Goal: Task Accomplishment & Management: Use online tool/utility

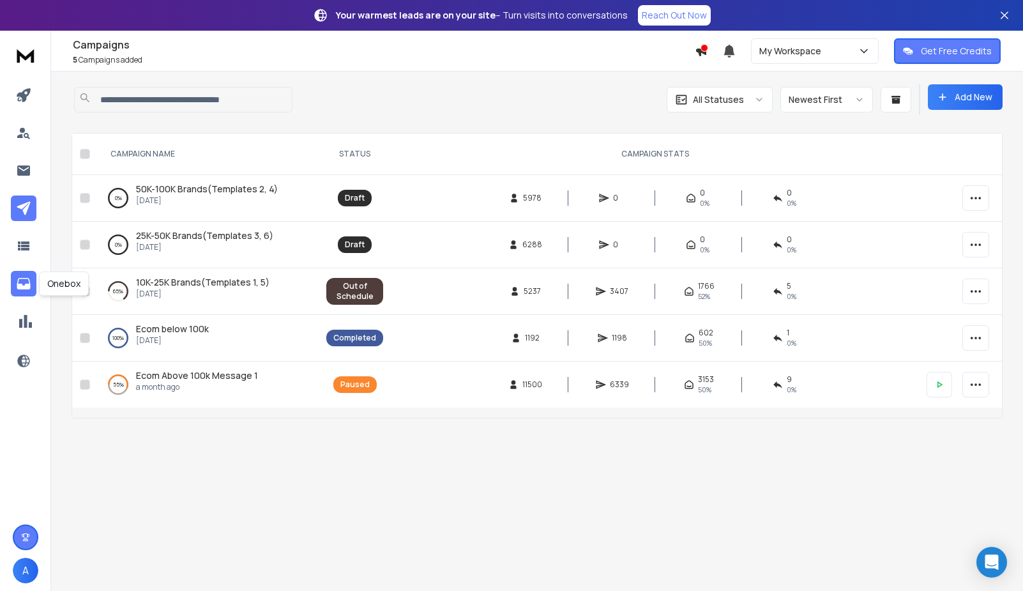
click at [26, 286] on icon at bounding box center [23, 283] width 13 height 11
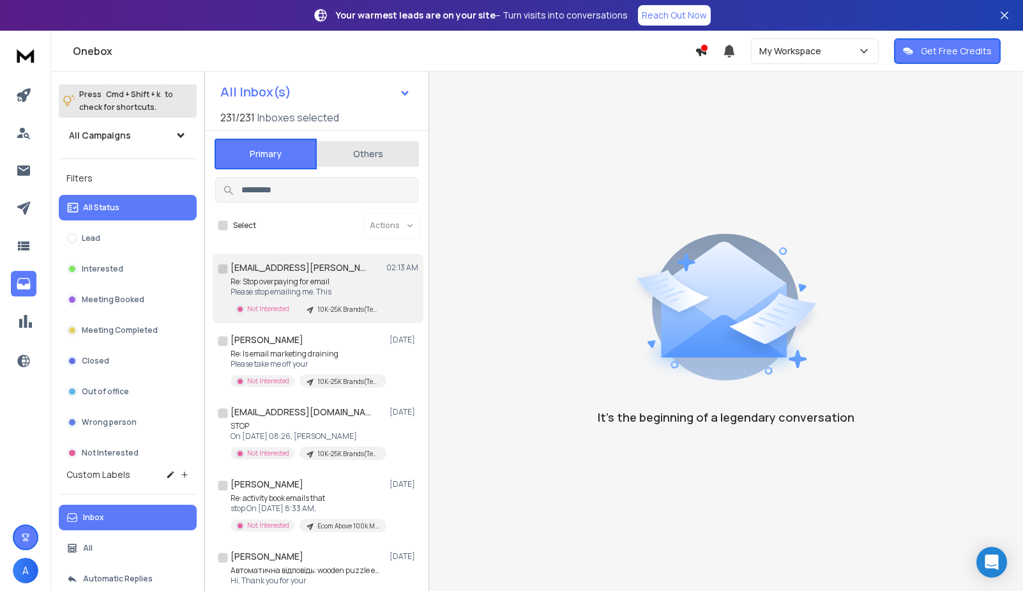
click at [303, 286] on p "Re: Stop overpaying for email" at bounding box center [307, 282] width 153 height 10
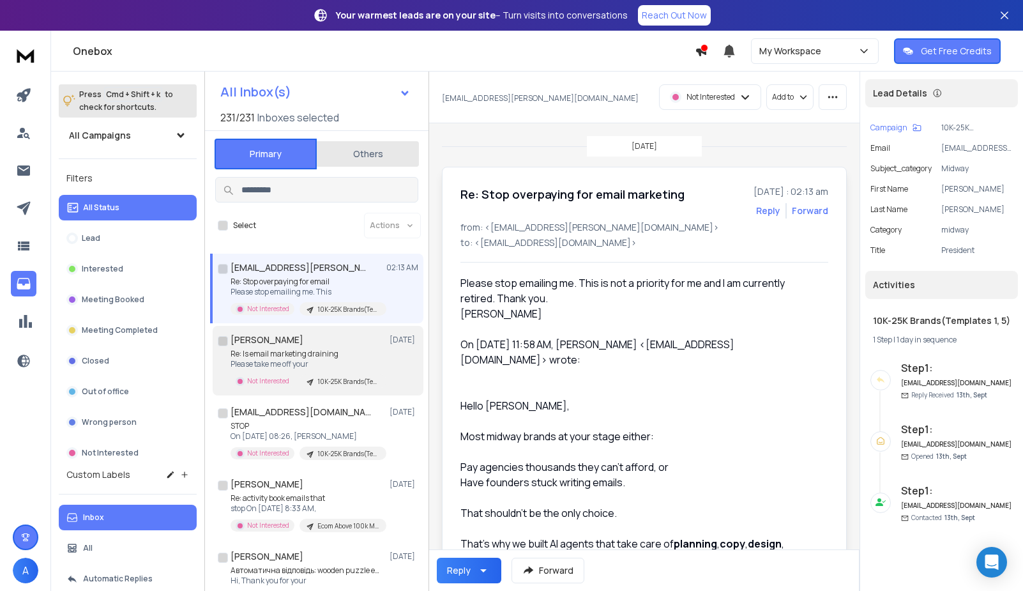
click at [297, 346] on h1 "Chase Ghesquiere" at bounding box center [267, 339] width 73 height 13
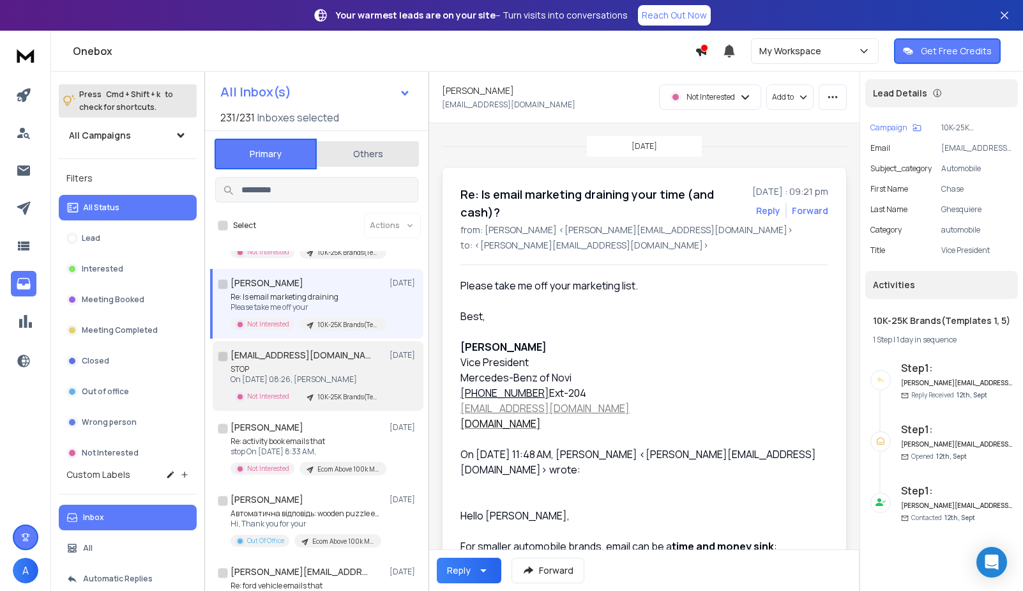
scroll to position [58, 0]
click at [342, 365] on p "STOP" at bounding box center [307, 368] width 153 height 10
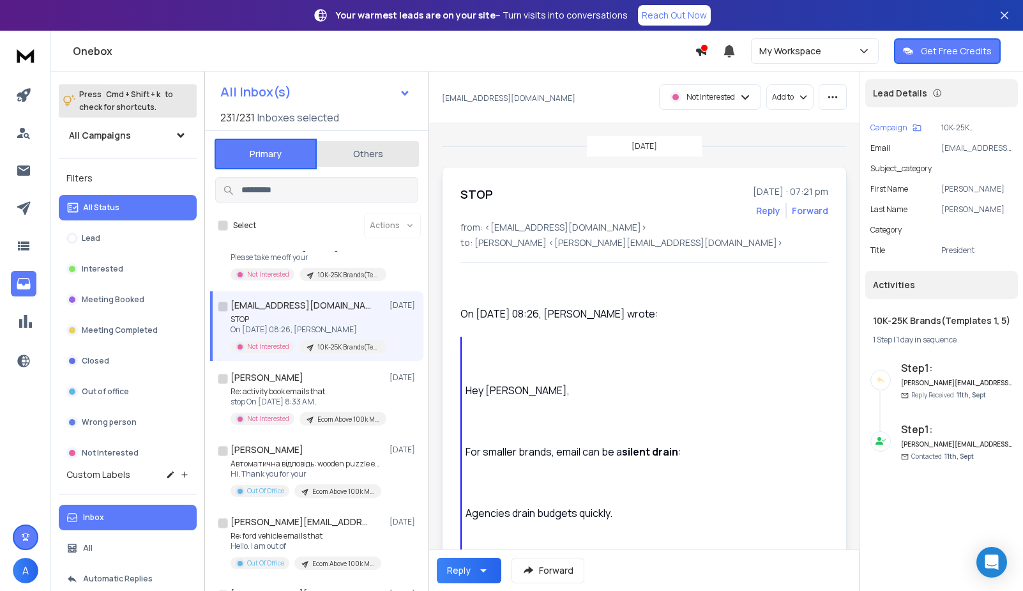
scroll to position [0, 0]
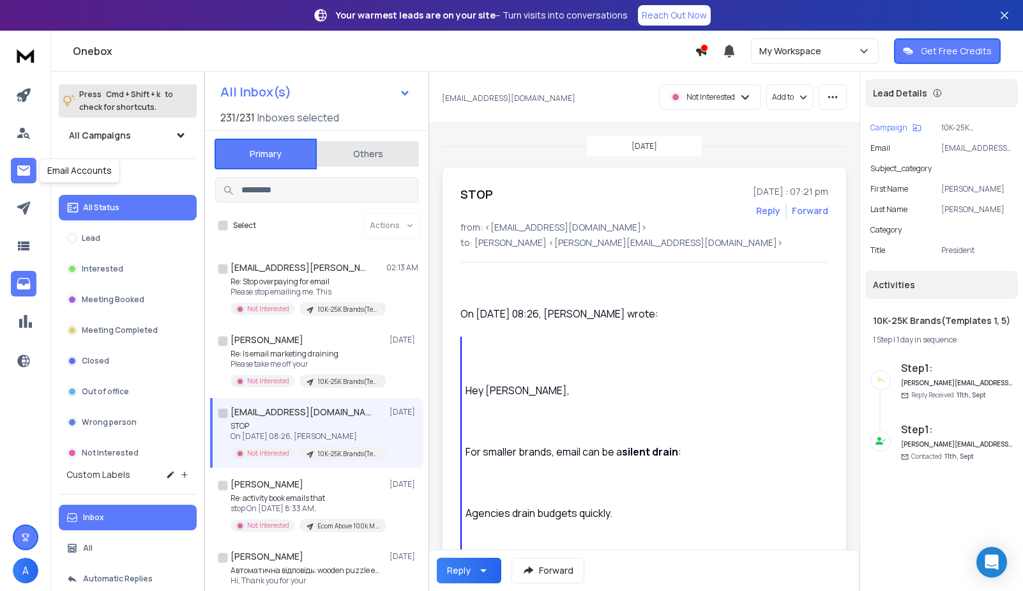
click at [18, 162] on link at bounding box center [24, 171] width 26 height 26
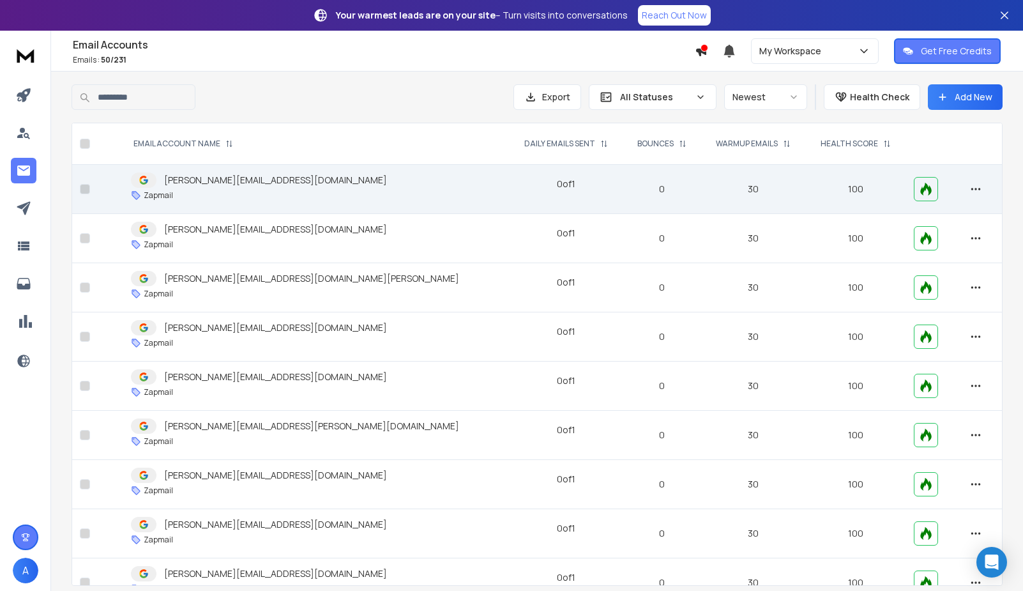
click at [509, 184] on td "0 of 1" at bounding box center [566, 181] width 115 height 33
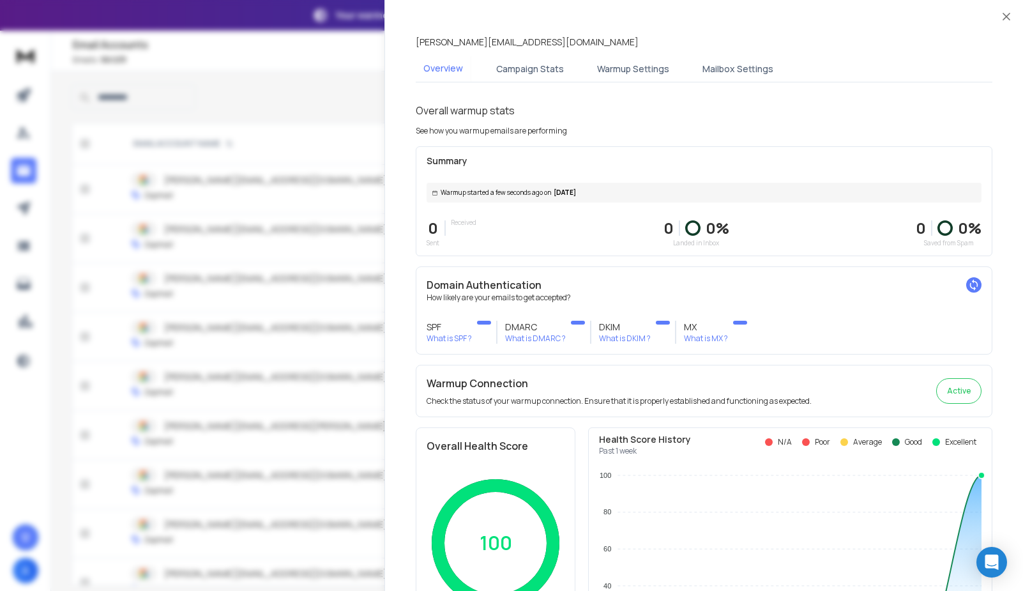
click at [366, 241] on div at bounding box center [511, 295] width 1023 height 591
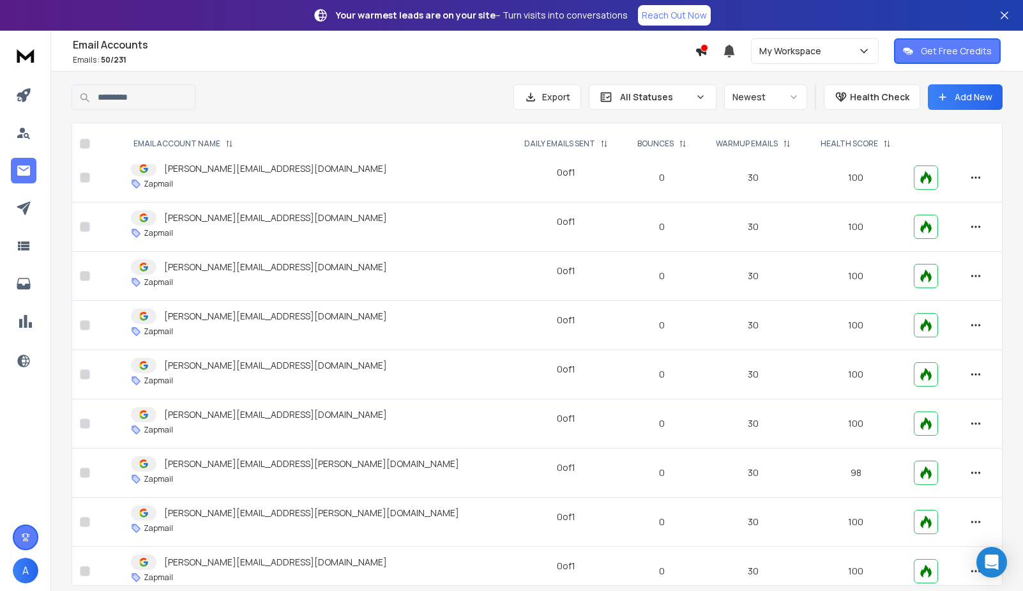
scroll to position [2069, 0]
